Goal: Task Accomplishment & Management: Use online tool/utility

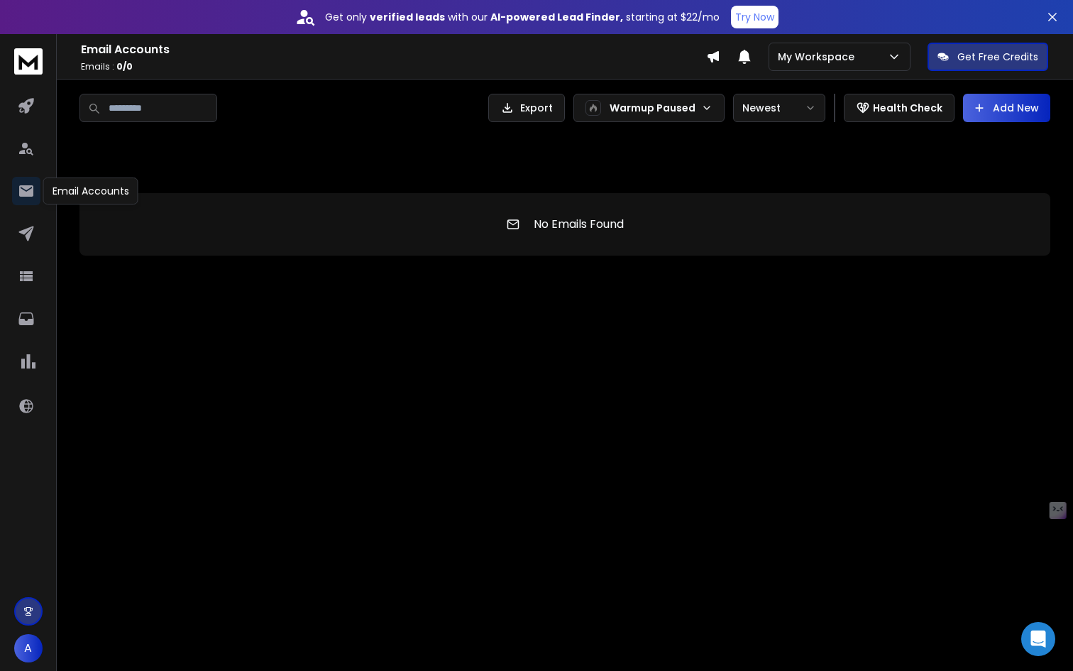
click at [28, 193] on icon at bounding box center [26, 190] width 14 height 11
click at [25, 315] on icon at bounding box center [26, 318] width 17 height 17
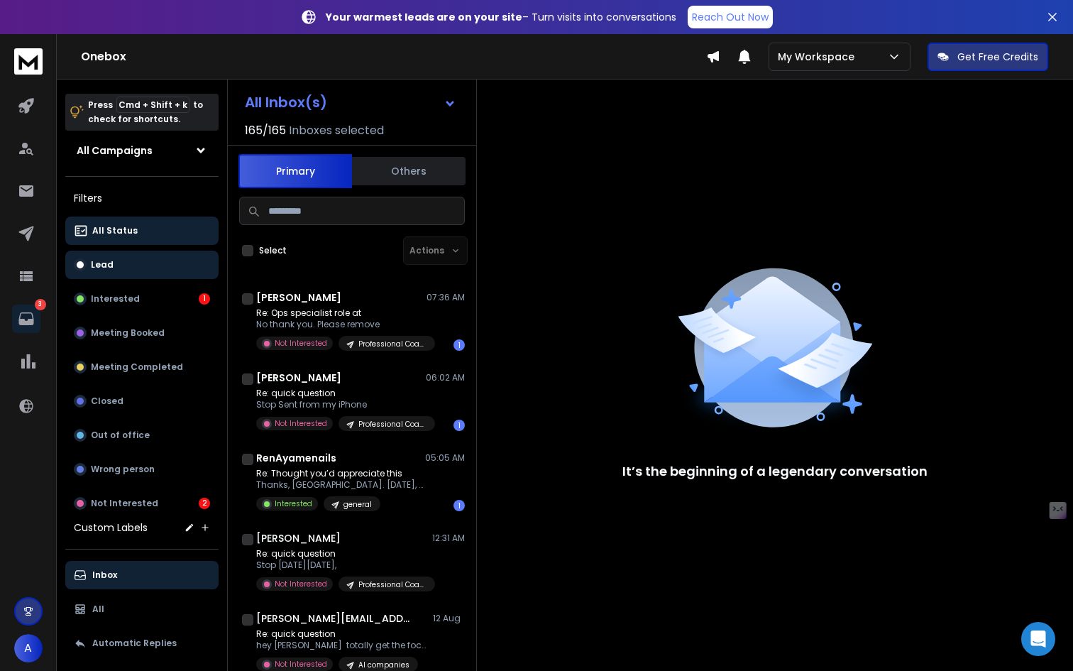
click at [66, 274] on button "Lead" at bounding box center [141, 265] width 153 height 28
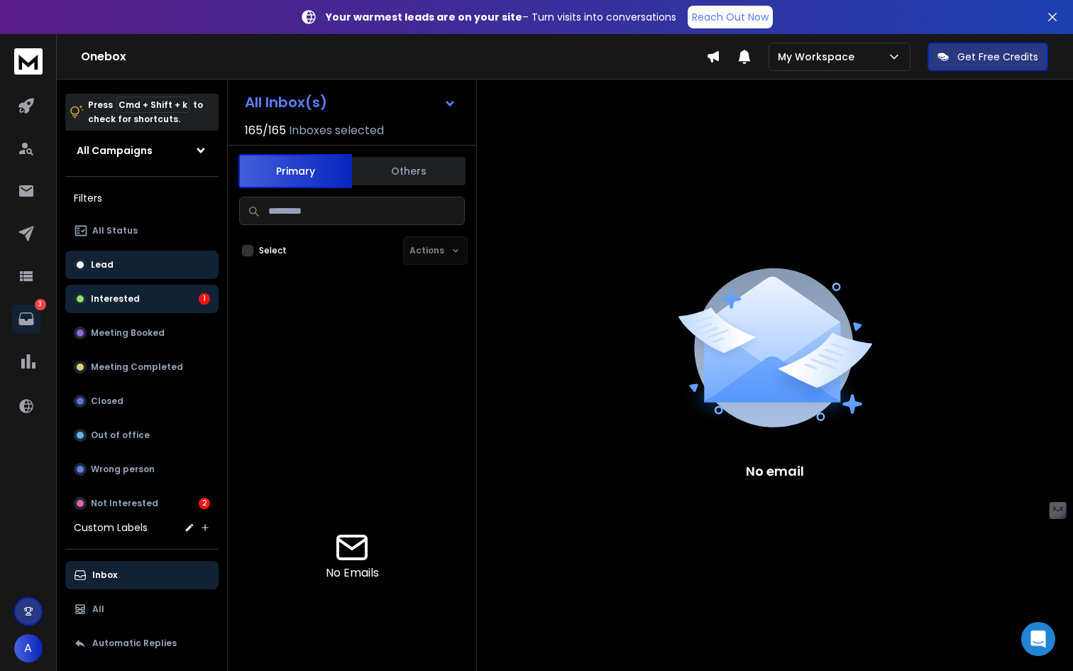
click at [79, 291] on button "Interested 1" at bounding box center [141, 299] width 153 height 28
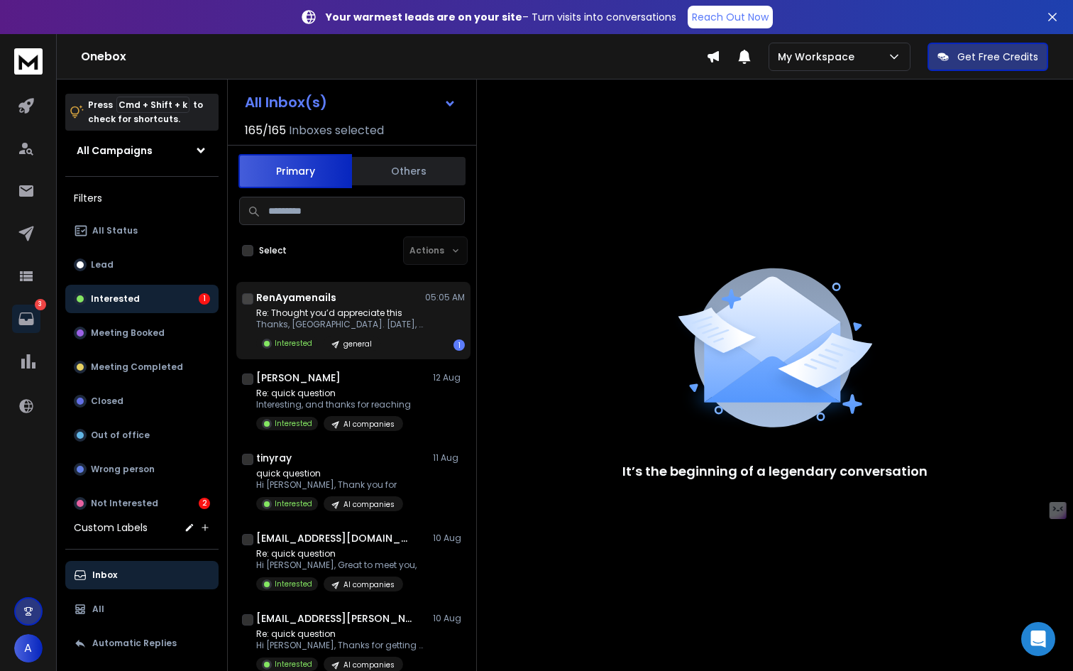
click at [260, 293] on h1 "RenAyamenails" at bounding box center [296, 297] width 80 height 14
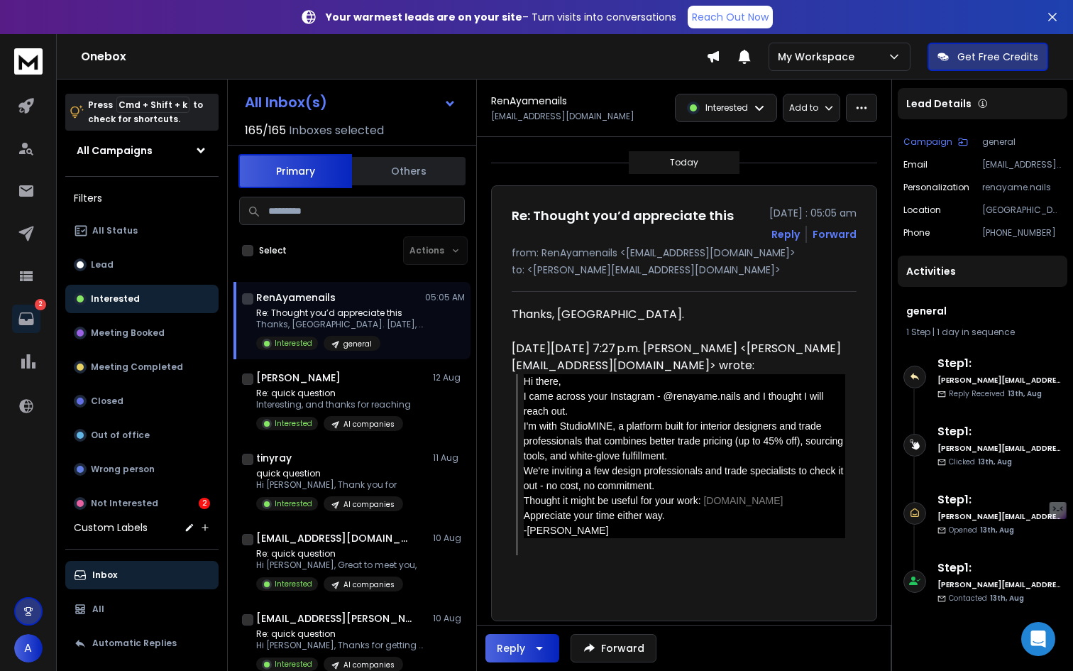
click at [19, 344] on div "2" at bounding box center [28, 259] width 33 height 334
click at [113, 495] on button "Not Interested 2" at bounding box center [141, 503] width 153 height 28
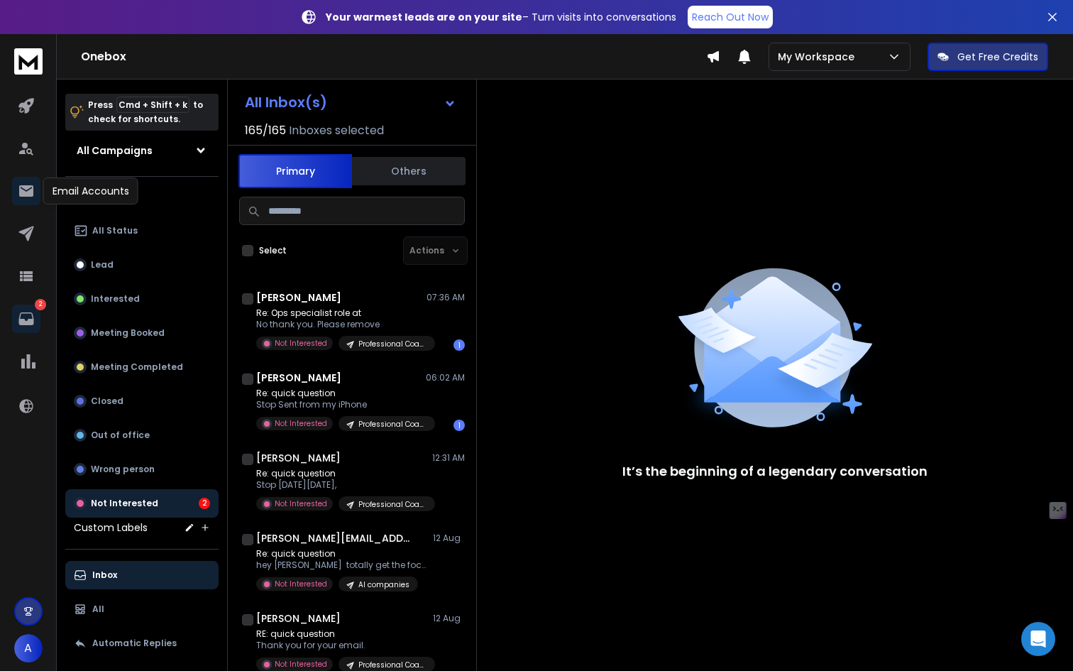
click at [30, 187] on icon at bounding box center [26, 190] width 17 height 17
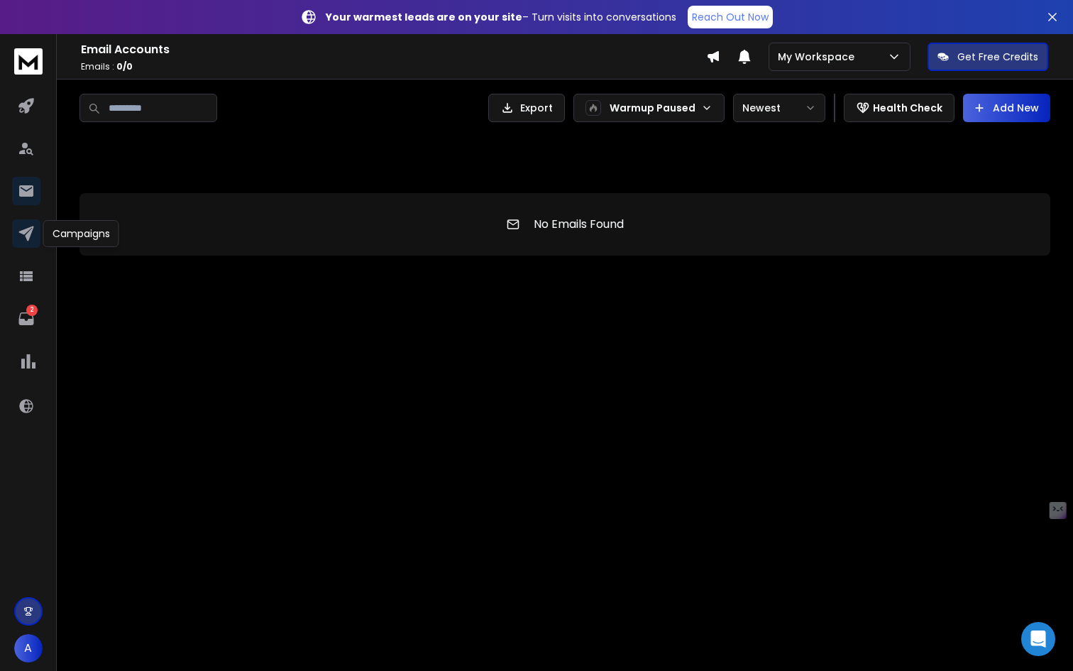
click at [19, 236] on icon at bounding box center [26, 233] width 17 height 17
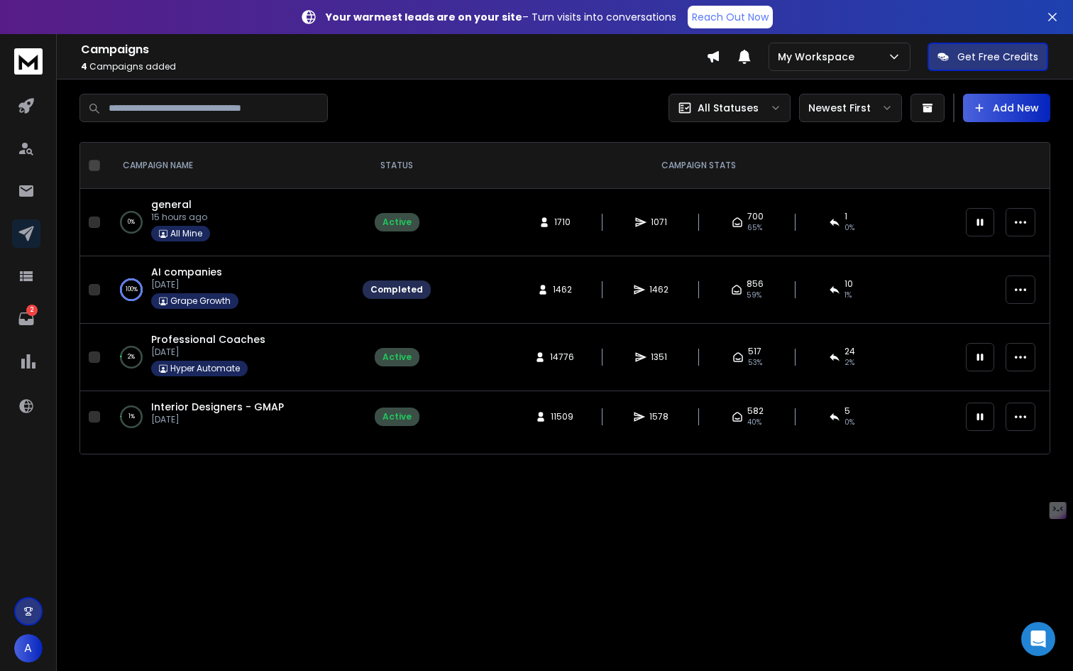
click at [302, 202] on div "0 % general 15 hours ago All Mine" at bounding box center [230, 222] width 220 height 50
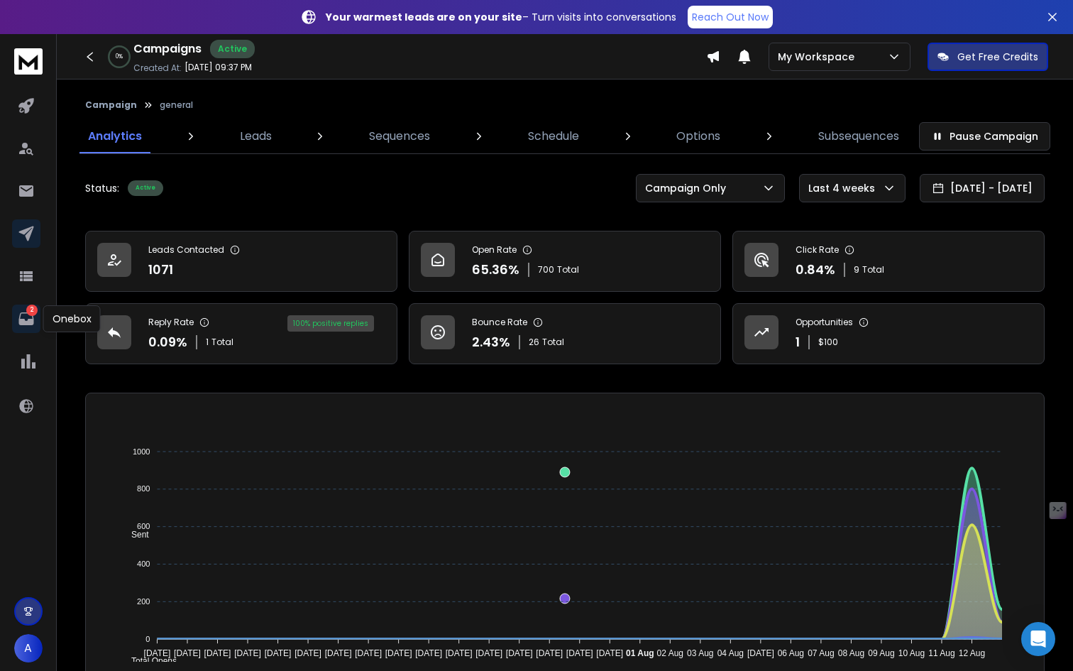
click at [31, 312] on p "2" at bounding box center [31, 309] width 11 height 11
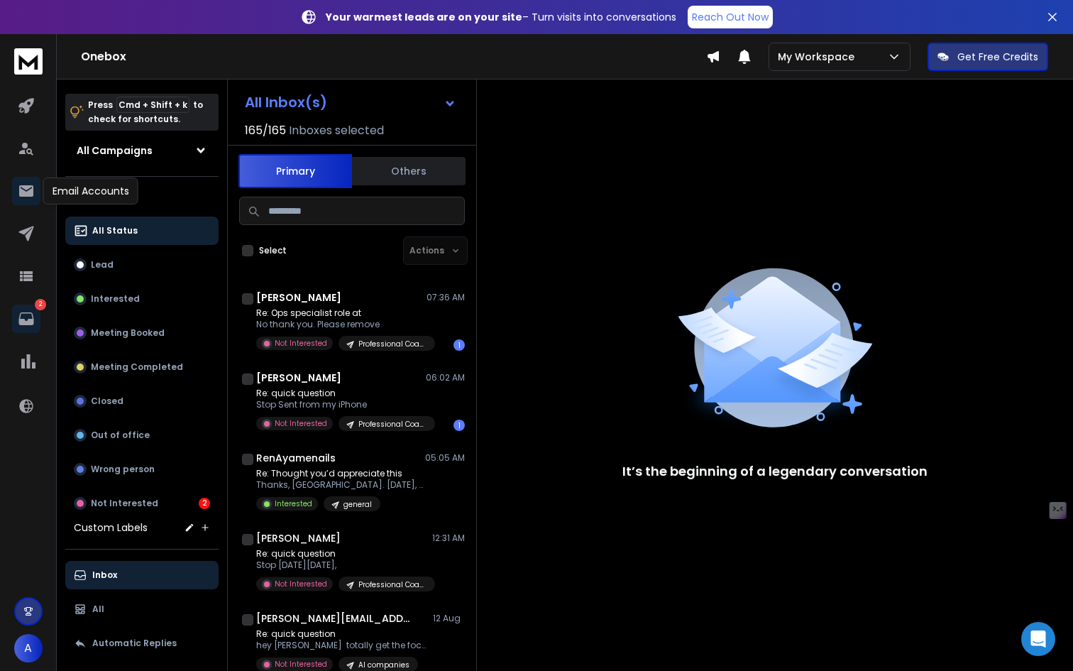
click at [20, 187] on icon at bounding box center [26, 190] width 14 height 11
